Goal: Check status

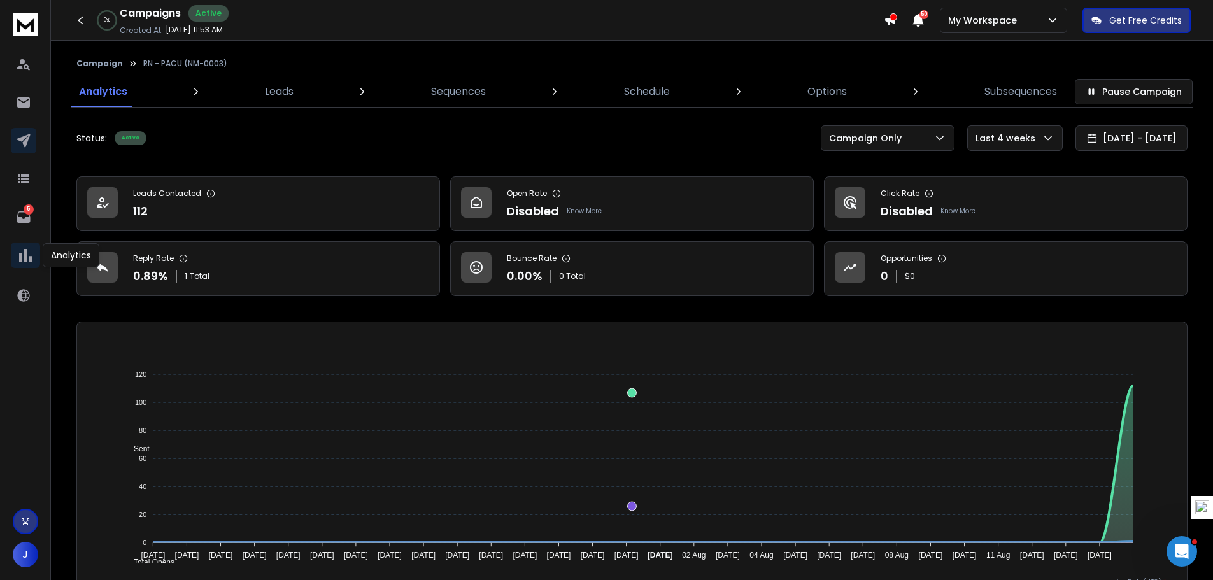
click at [26, 255] on icon at bounding box center [25, 255] width 13 height 13
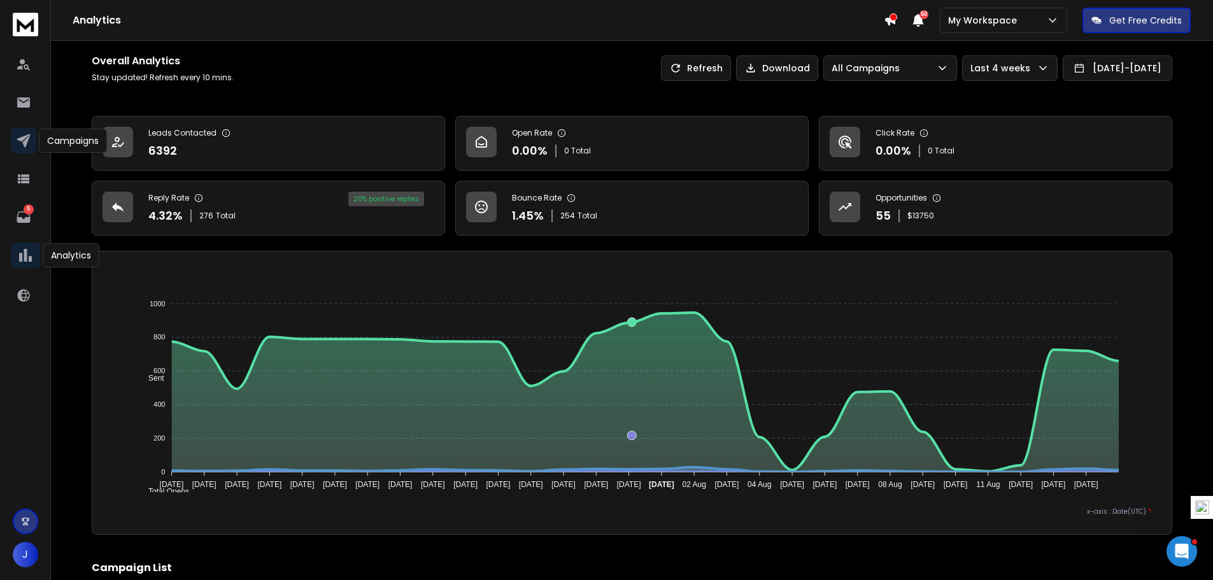
click at [18, 138] on icon at bounding box center [23, 140] width 15 height 15
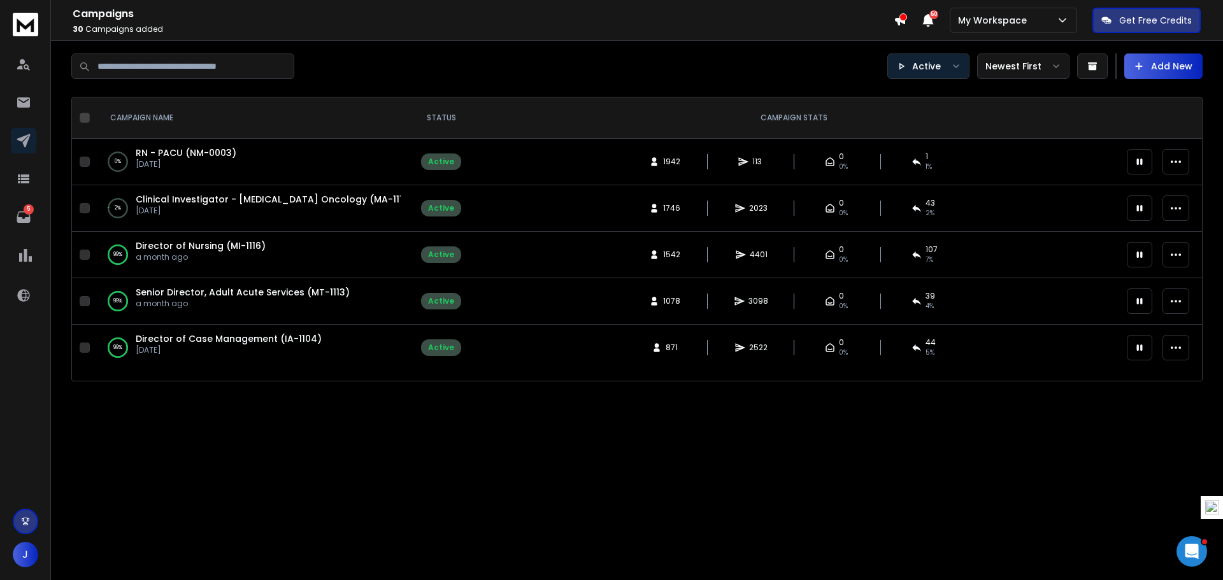
click at [954, 67] on div "Active" at bounding box center [929, 66] width 66 height 13
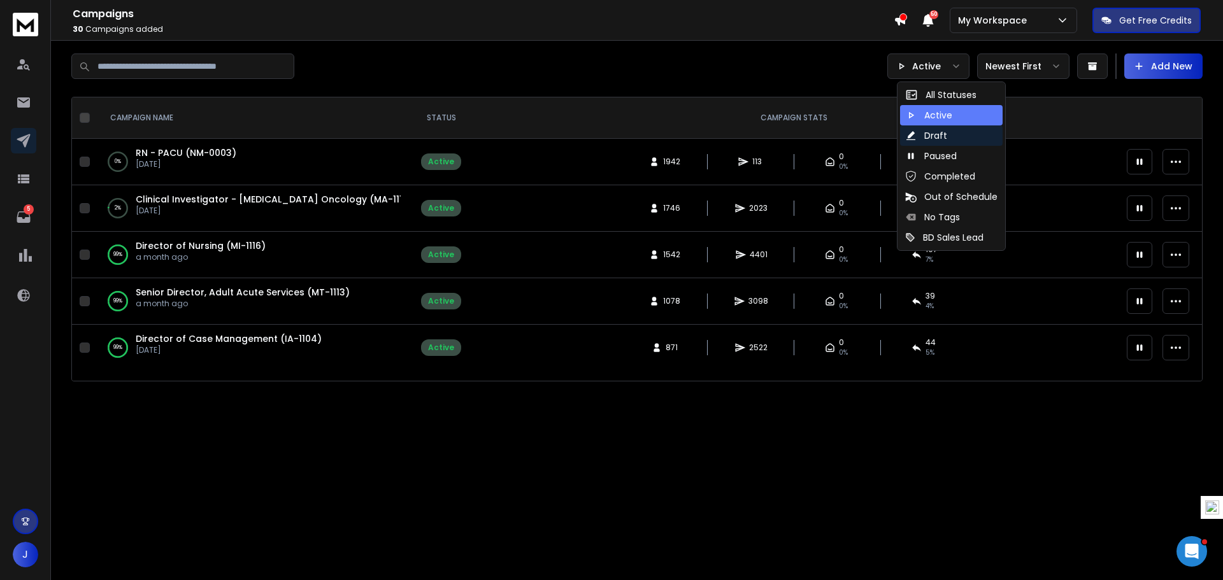
click at [929, 136] on div "Draft" at bounding box center [926, 135] width 42 height 13
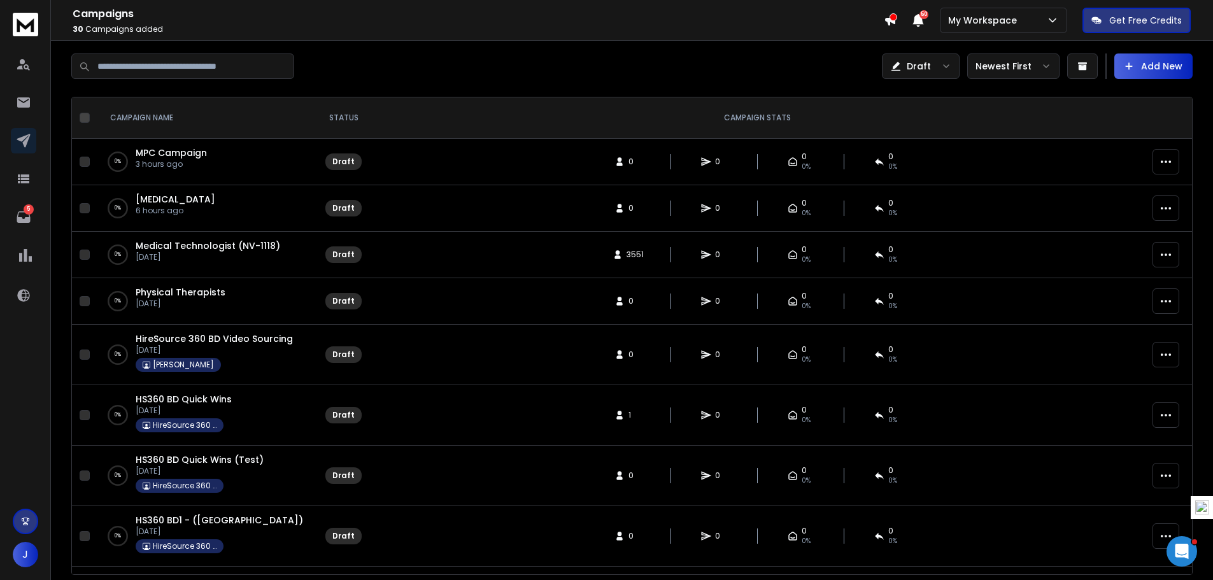
click at [161, 151] on span "MPC Campaign" at bounding box center [171, 152] width 71 height 13
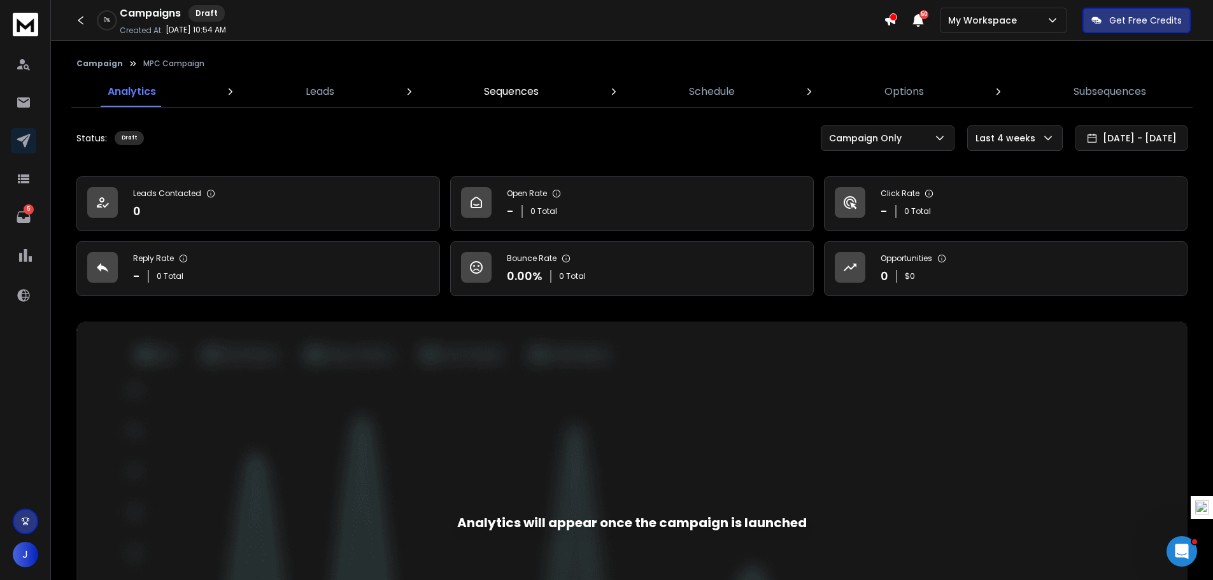
click at [522, 83] on link "Sequences" at bounding box center [511, 91] width 70 height 31
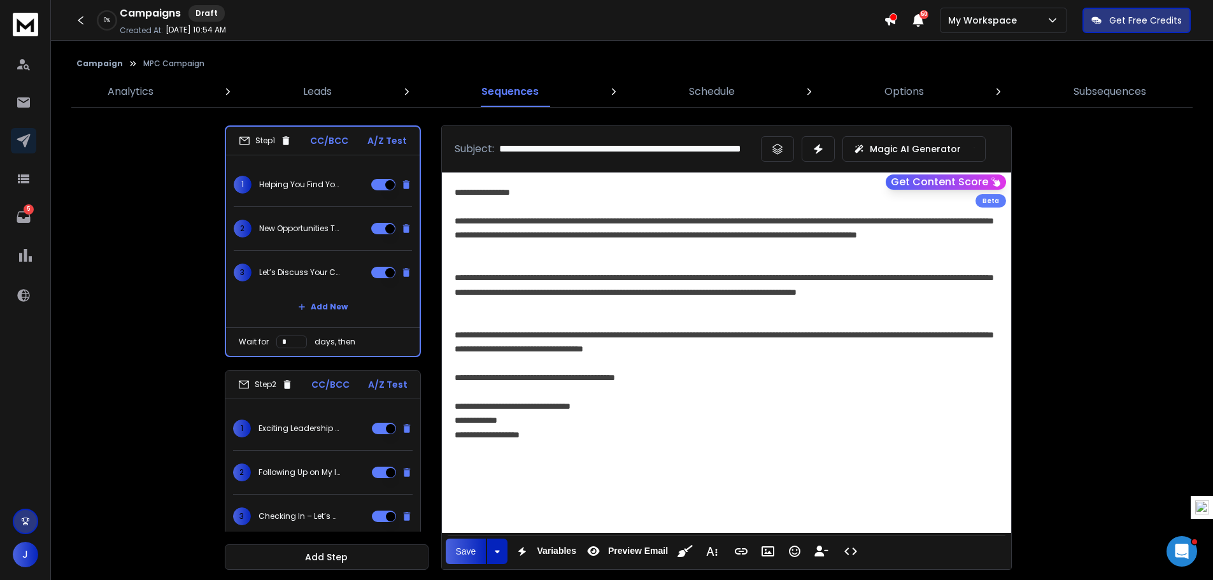
click at [285, 234] on div "2 New Opportunities Tailored To You" at bounding box center [287, 229] width 107 height 18
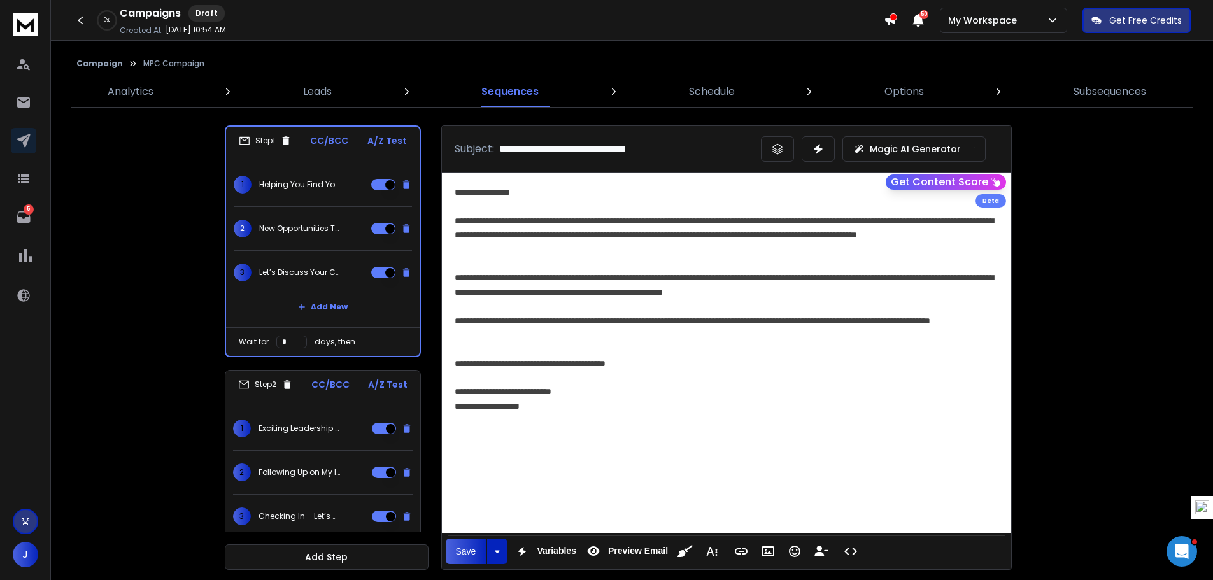
click at [289, 278] on div "3 Let’s Discuss Your Career Goals" at bounding box center [287, 273] width 107 height 18
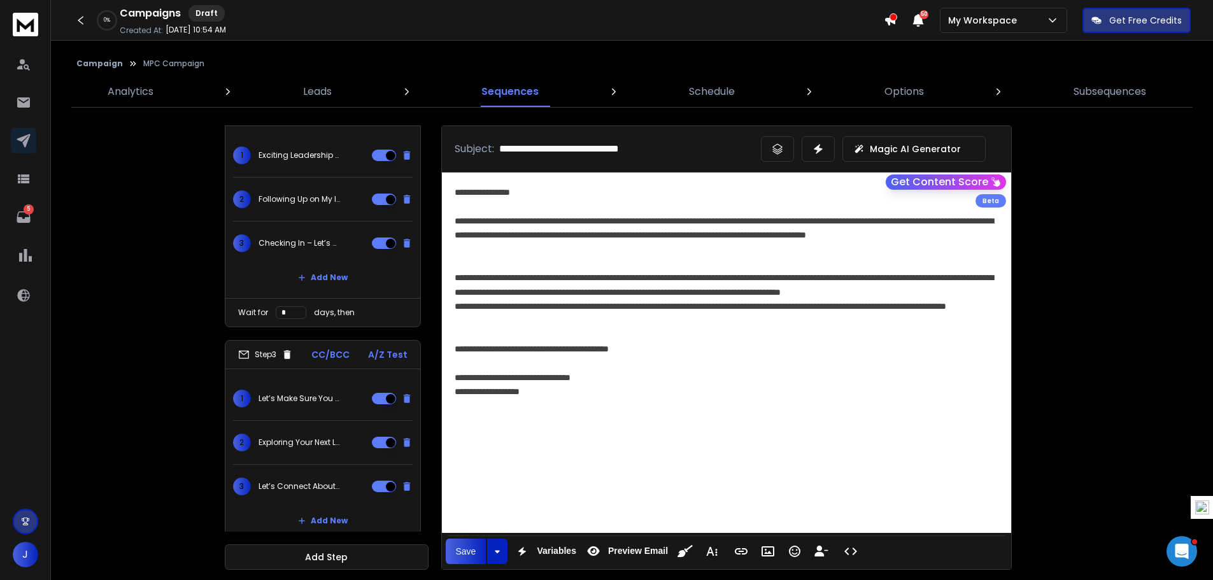
scroll to position [283, 0]
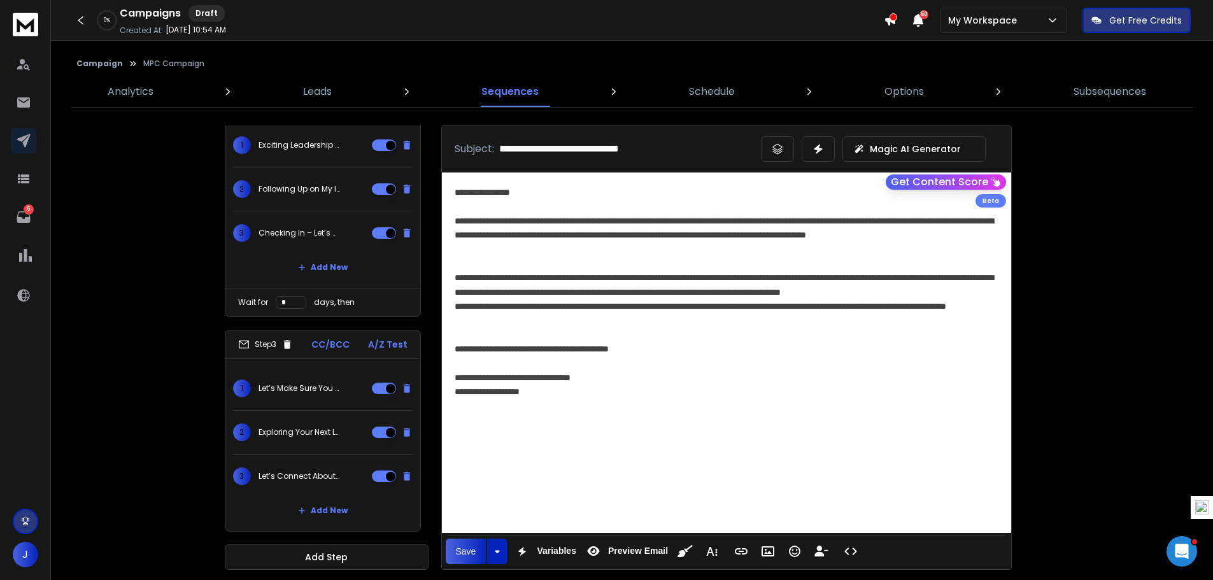
click at [308, 380] on div "1 Let’s Make Sure You Don’t Miss Out on Exclusive Opportunities" at bounding box center [286, 389] width 107 height 18
type input "**********"
